Goal: Check status

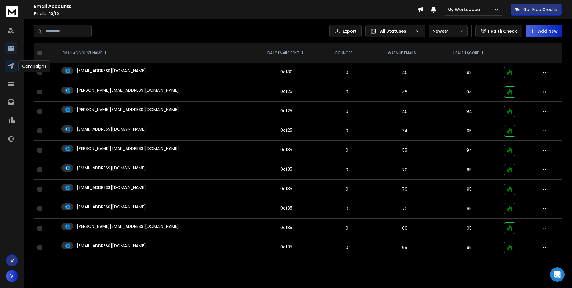
click at [8, 66] on icon at bounding box center [10, 66] width 7 height 7
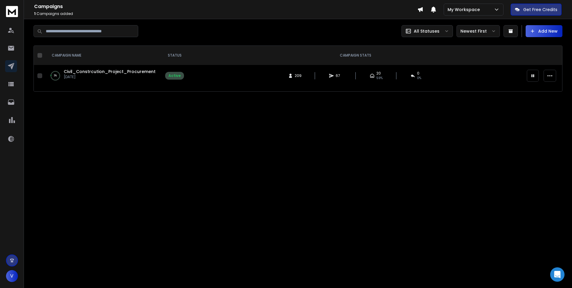
click at [91, 69] on span "Civil_Constrcution_Project_Procurement" at bounding box center [110, 72] width 92 height 6
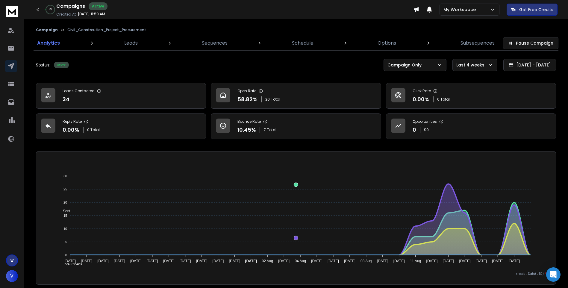
click at [73, 93] on p "Leads Contacted" at bounding box center [79, 91] width 32 height 5
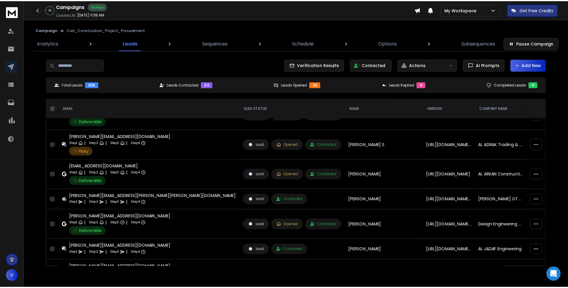
scroll to position [26, 0]
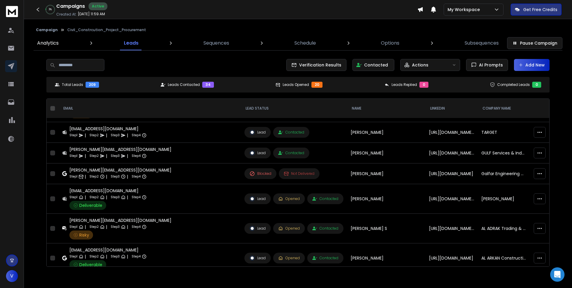
click at [53, 39] on link "Analytics" at bounding box center [48, 43] width 29 height 14
